Goal: Check status: Check status

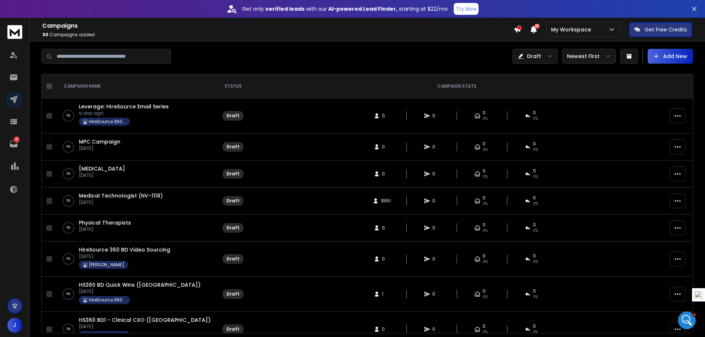
scroll to position [1638, 0]
click at [15, 101] on icon at bounding box center [14, 99] width 8 height 8
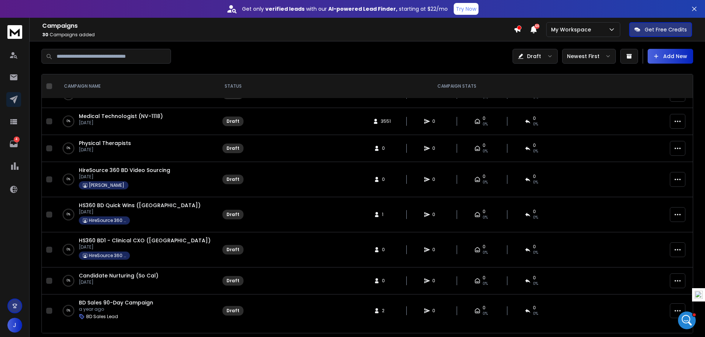
scroll to position [0, 0]
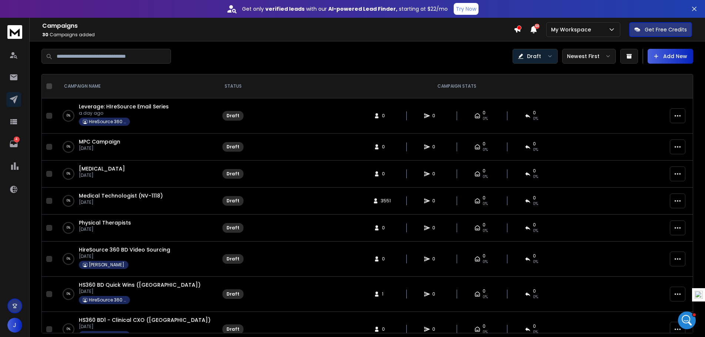
click at [553, 55] on icon "button" at bounding box center [550, 56] width 6 height 6
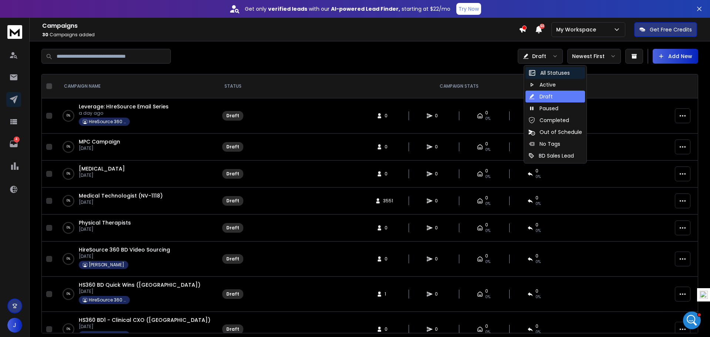
click at [547, 71] on div "All Statuses" at bounding box center [549, 72] width 41 height 7
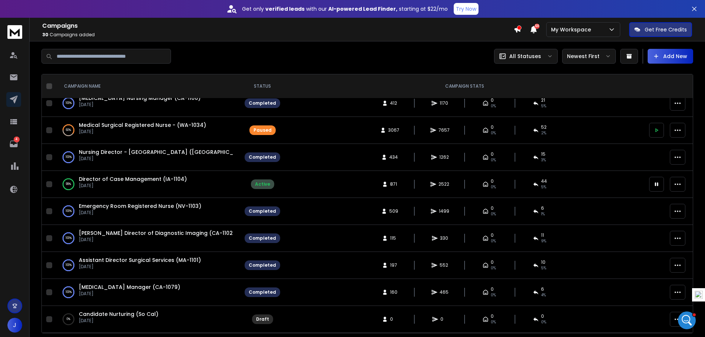
scroll to position [583, 0]
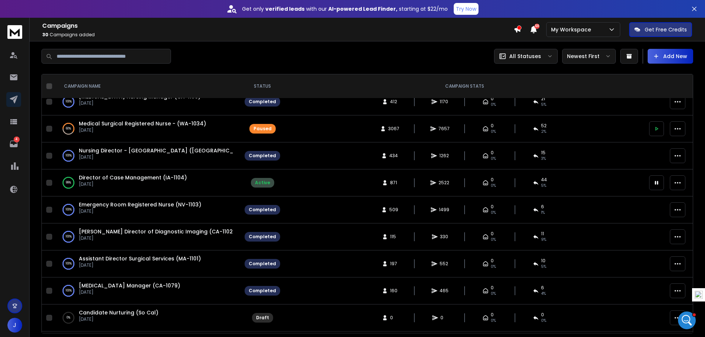
click at [114, 259] on span "Assistant Director Surgical Services (MA-1101)" at bounding box center [140, 258] width 122 height 7
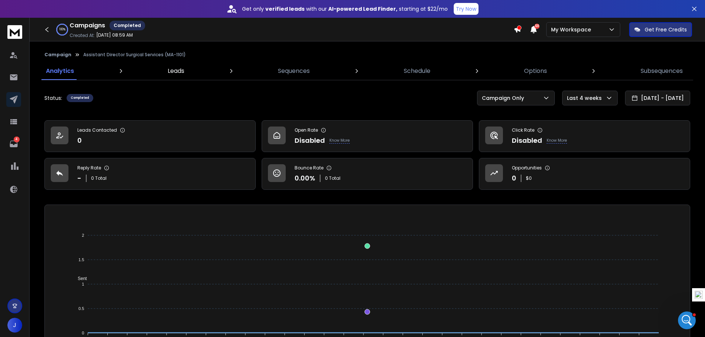
click at [175, 73] on p "Leads" at bounding box center [176, 71] width 17 height 9
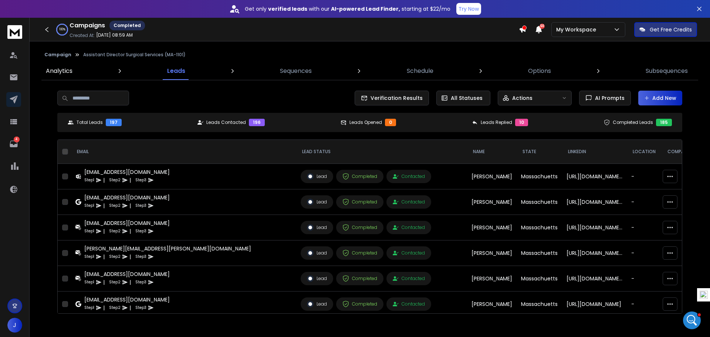
click at [43, 68] on link "Analytics" at bounding box center [59, 71] width 36 height 18
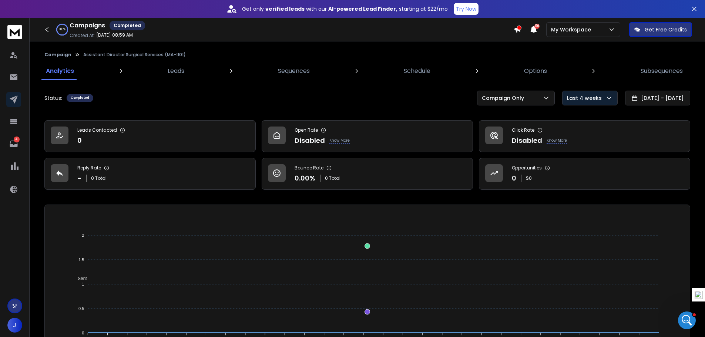
click at [605, 96] on icon "button" at bounding box center [608, 97] width 7 height 7
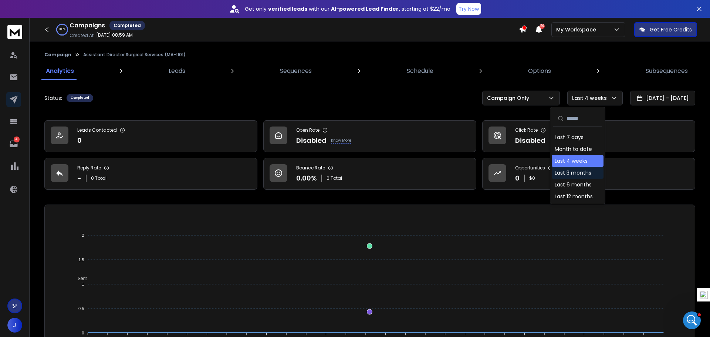
click at [574, 171] on div "Last 3 months" at bounding box center [573, 172] width 37 height 7
